Goal: Communication & Community: Answer question/provide support

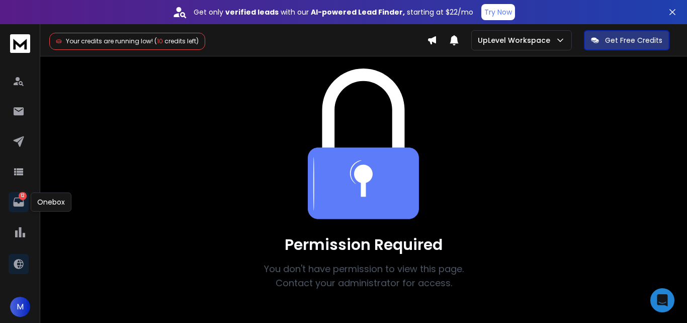
click at [14, 200] on icon at bounding box center [18, 201] width 11 height 9
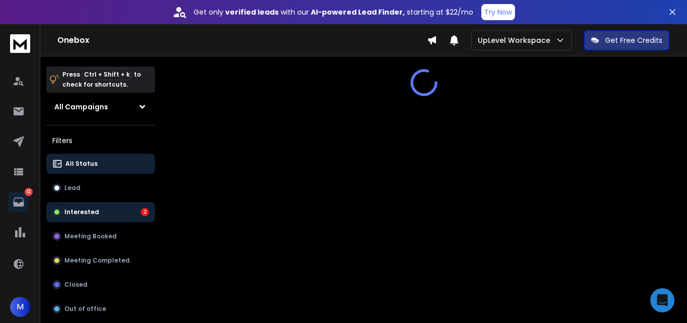
click at [124, 211] on button "Interested 2" at bounding box center [100, 212] width 109 height 20
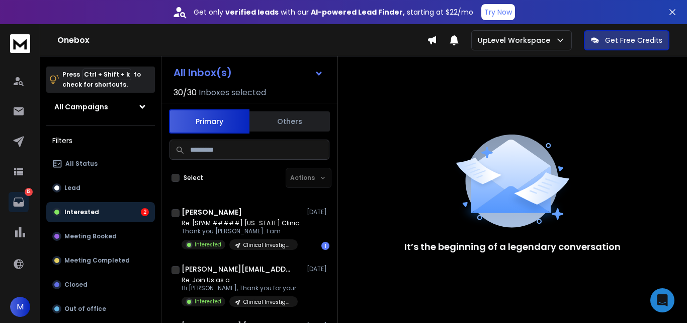
scroll to position [62, 0]
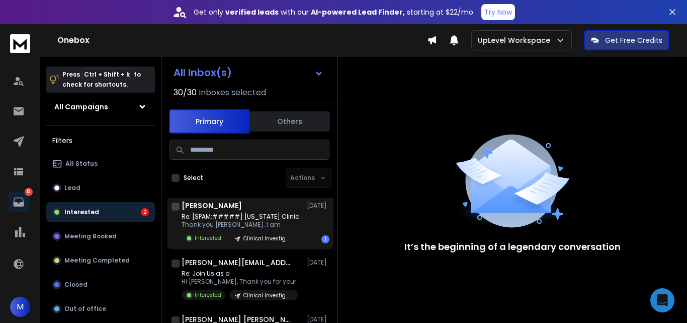
click at [259, 213] on p "Re: [SPAM:#####] [US_STATE] Clinical Investigator" at bounding box center [242, 216] width 121 height 8
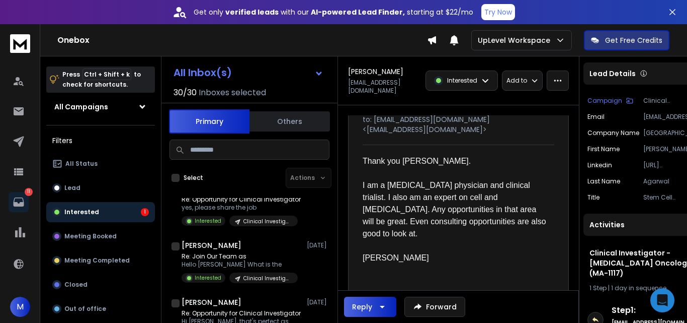
scroll to position [243, 0]
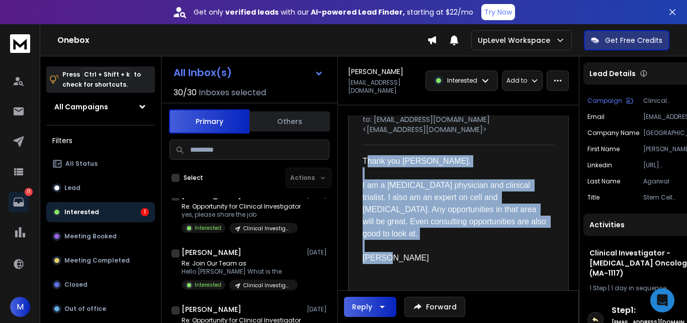
drag, startPoint x: 364, startPoint y: 152, endPoint x: 394, endPoint y: 266, distance: 117.0
copy div "Thank you Megan. I am a bone marrow transplant physician and clinical trialist.…"
click at [469, 211] on div "I am a bone marrow transplant physician and clinical trialist. I also am an exp…" at bounding box center [455, 209] width 184 height 60
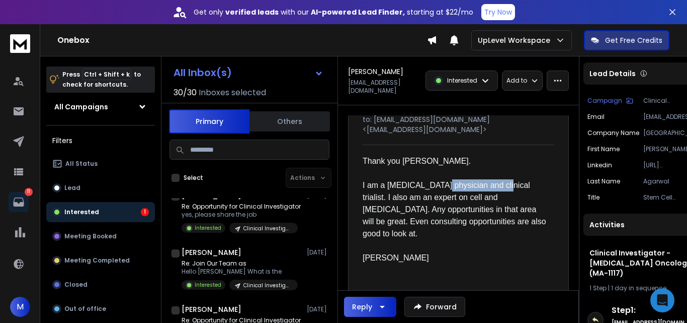
drag, startPoint x: 438, startPoint y: 190, endPoint x: 501, endPoint y: 190, distance: 63.4
click at [501, 190] on div "I am a bone marrow transplant physician and clinical trialist. I also am an exp…" at bounding box center [455, 209] width 184 height 60
drag, startPoint x: 506, startPoint y: 190, endPoint x: 437, endPoint y: 188, distance: 69.0
click at [437, 188] on div "I am a bone marrow transplant physician and clinical trialist. I also am an exp…" at bounding box center [455, 209] width 184 height 60
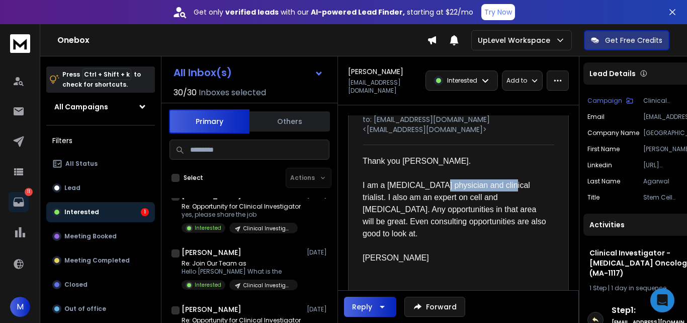
copy div "transplant physician"
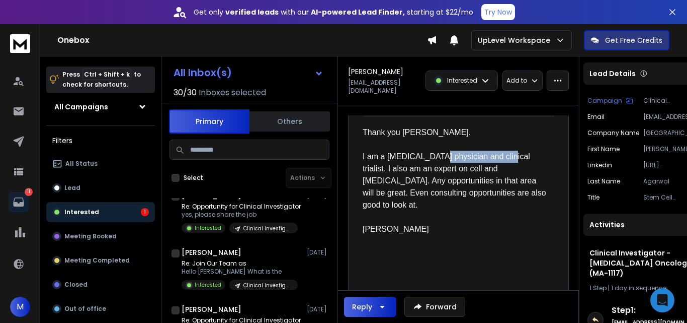
scroll to position [134, 0]
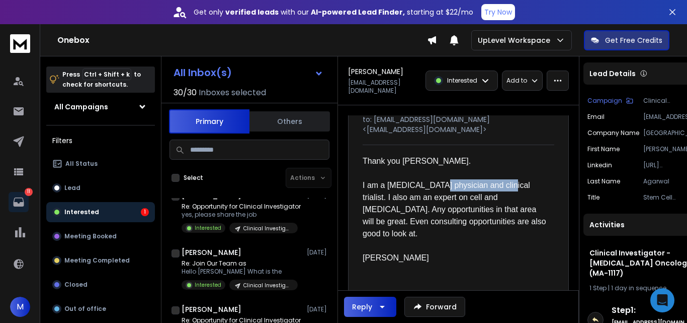
click at [368, 304] on div "Reply" at bounding box center [362, 306] width 20 height 10
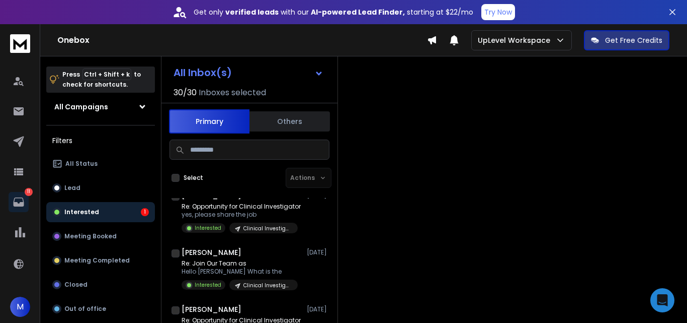
scroll to position [0, 0]
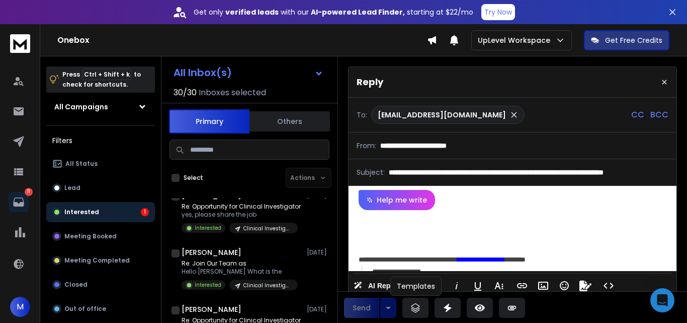
click at [427, 310] on button at bounding box center [416, 307] width 26 height 20
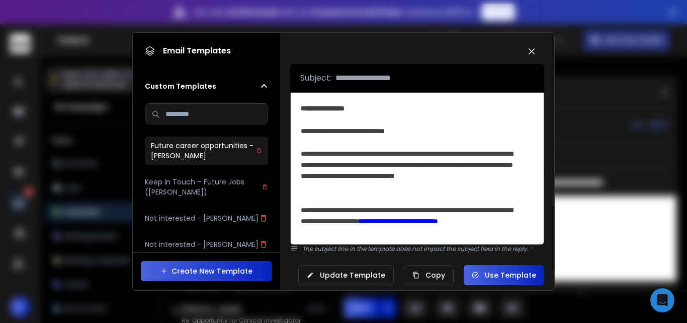
click at [507, 280] on button "Use Template" at bounding box center [504, 275] width 81 height 20
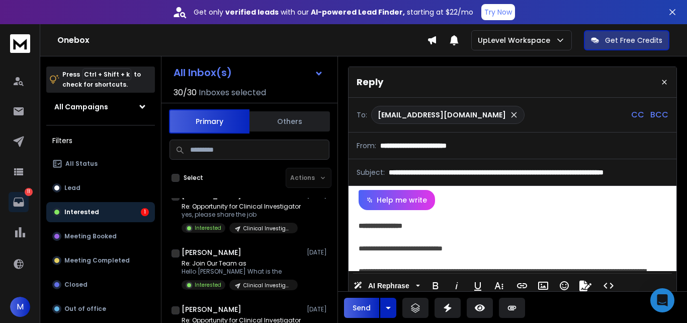
click at [366, 304] on button "Send" at bounding box center [361, 307] width 35 height 20
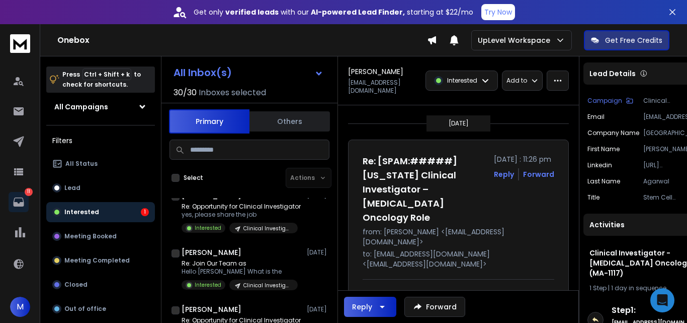
scroll to position [134, 0]
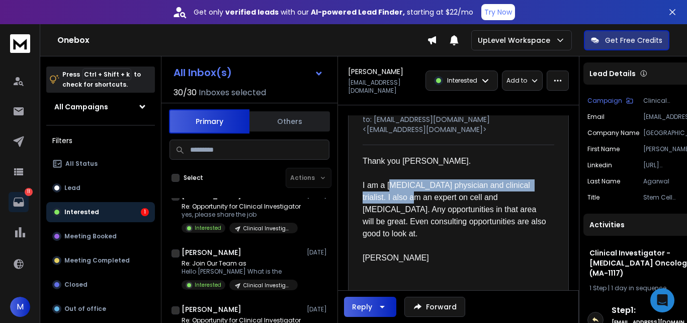
drag, startPoint x: 388, startPoint y: 191, endPoint x: 385, endPoint y: 207, distance: 16.4
click at [385, 207] on div "I am a bone marrow transplant physician and clinical trialist. I also am an exp…" at bounding box center [455, 209] width 184 height 60
copy div "bone marrow transplant physician and clinical trialist."
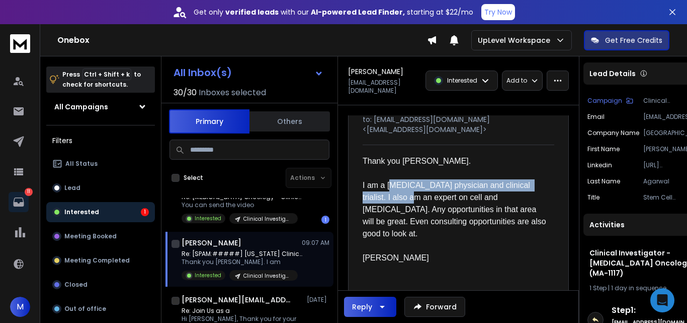
scroll to position [31, 0]
